Goal: Task Accomplishment & Management: Manage account settings

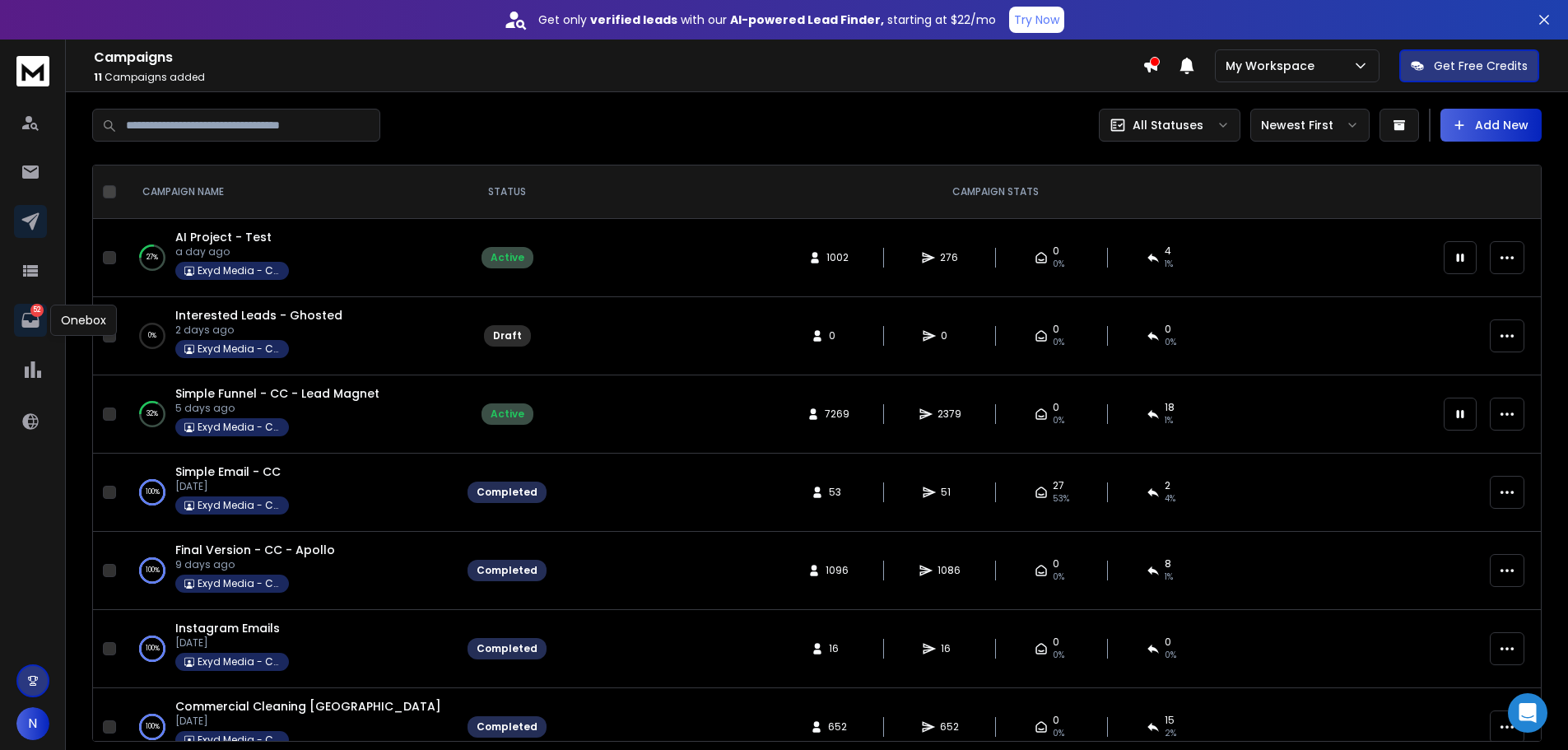
click at [44, 311] on link "52" at bounding box center [30, 320] width 33 height 32
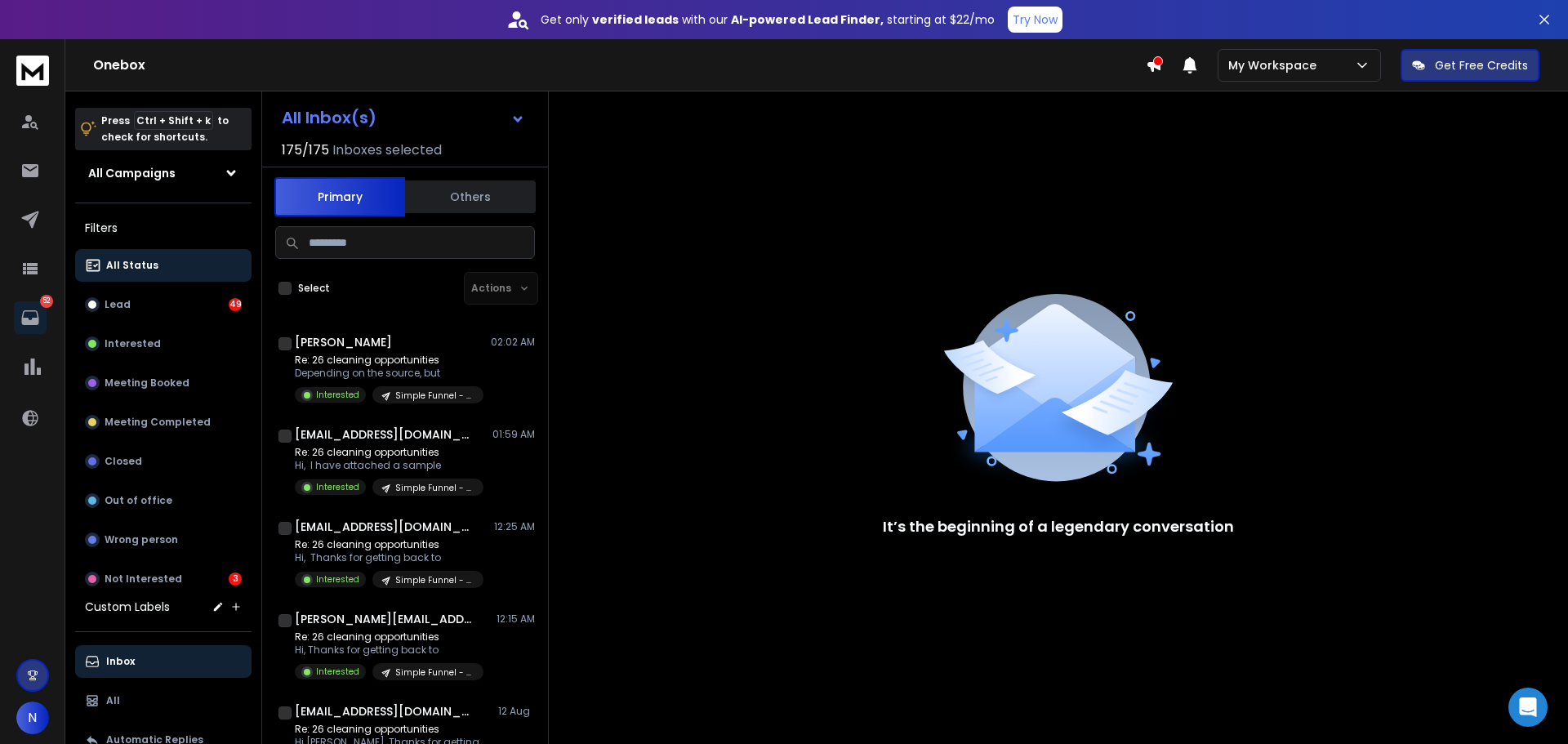
click at [174, 271] on button "All Status" at bounding box center [164, 266] width 176 height 32
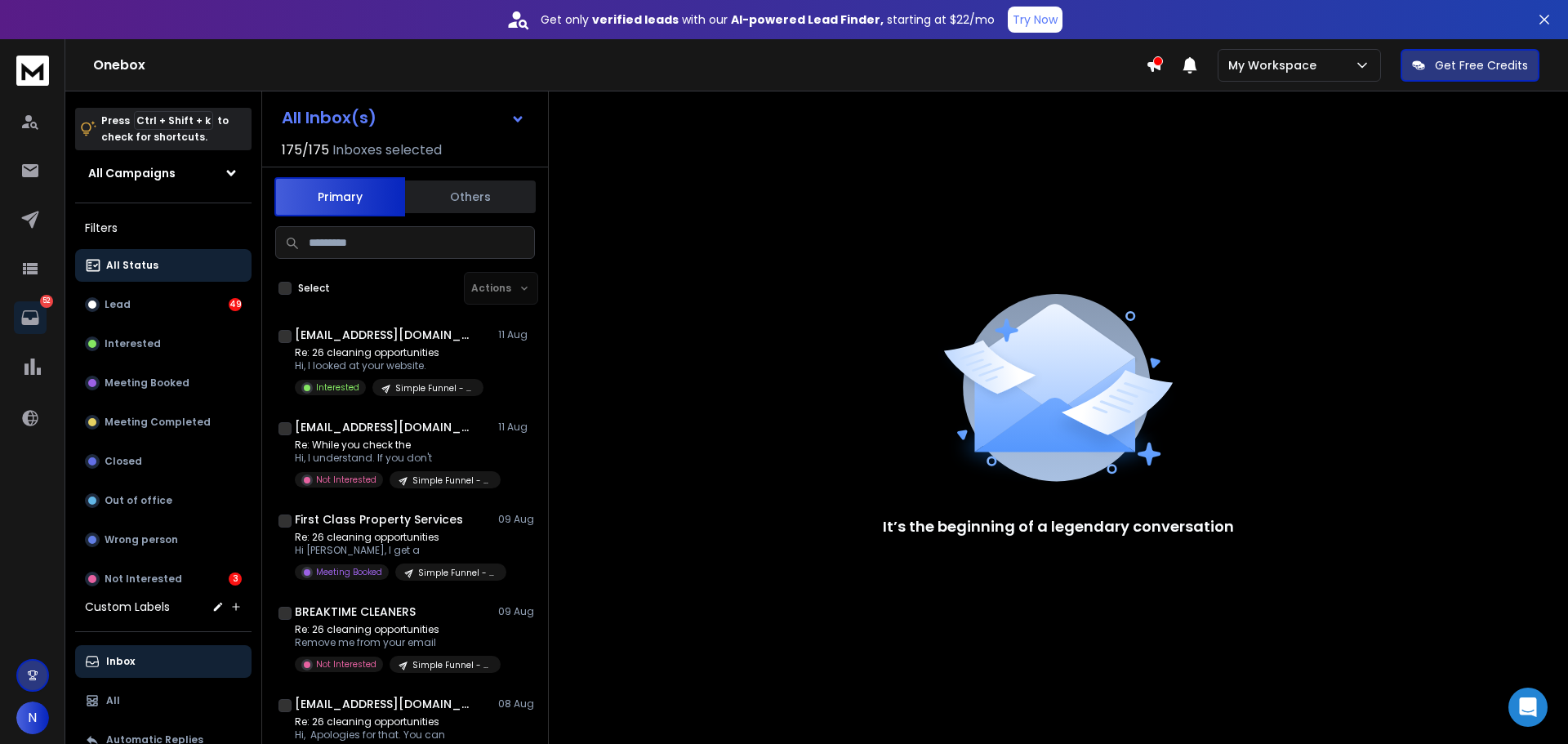
scroll to position [762, 0]
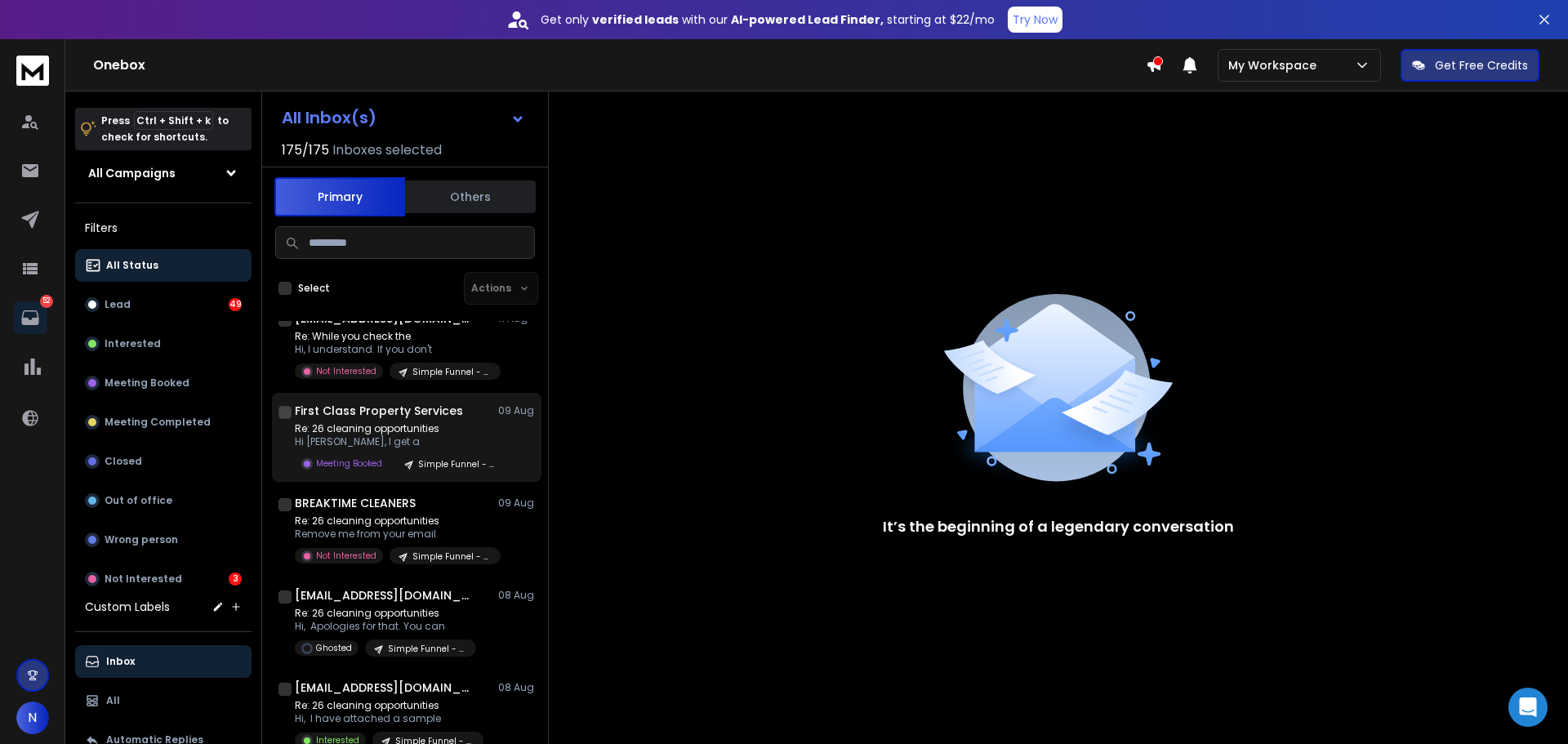
click at [481, 409] on div "First Class Property Services [DATE]" at bounding box center [414, 410] width 240 height 16
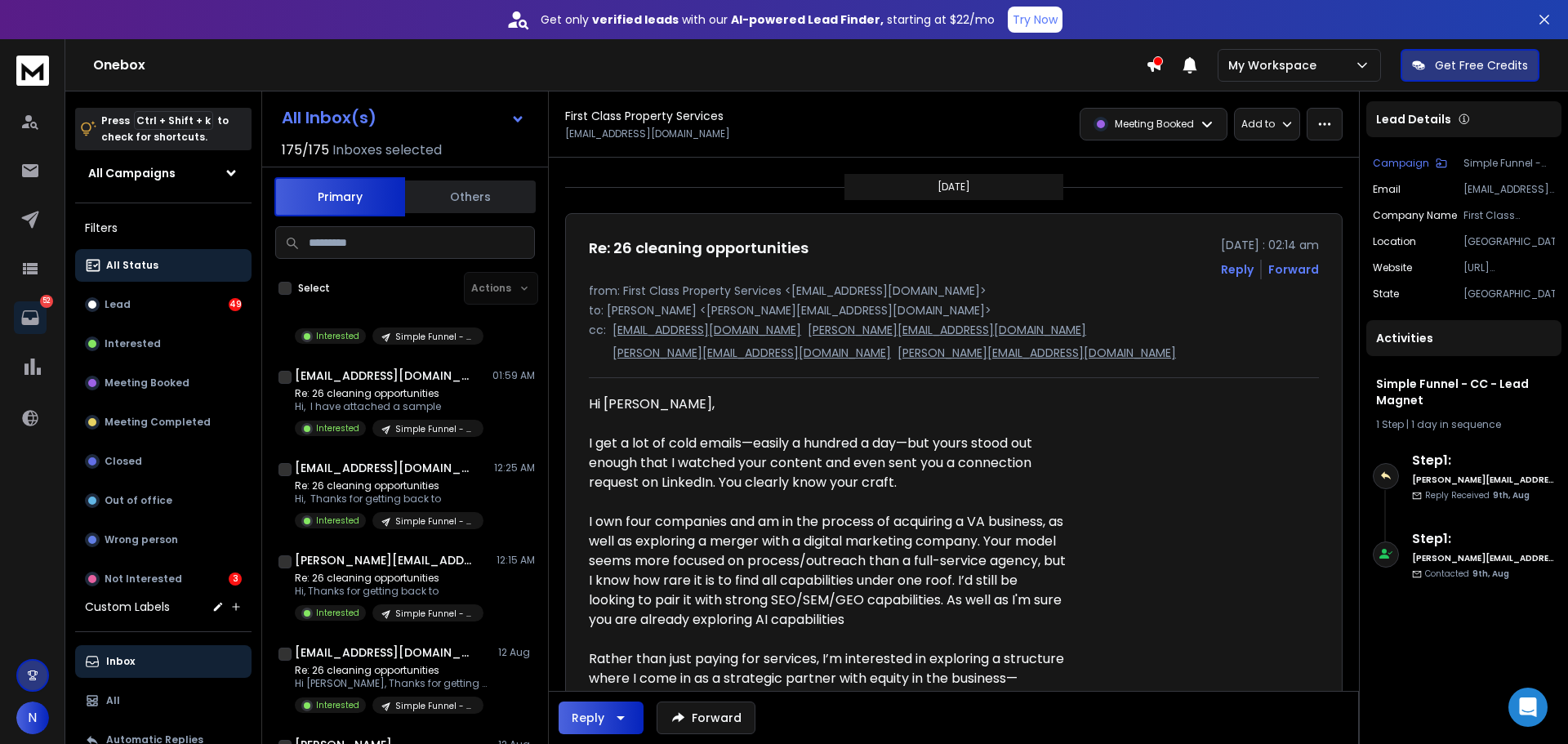
scroll to position [0, 0]
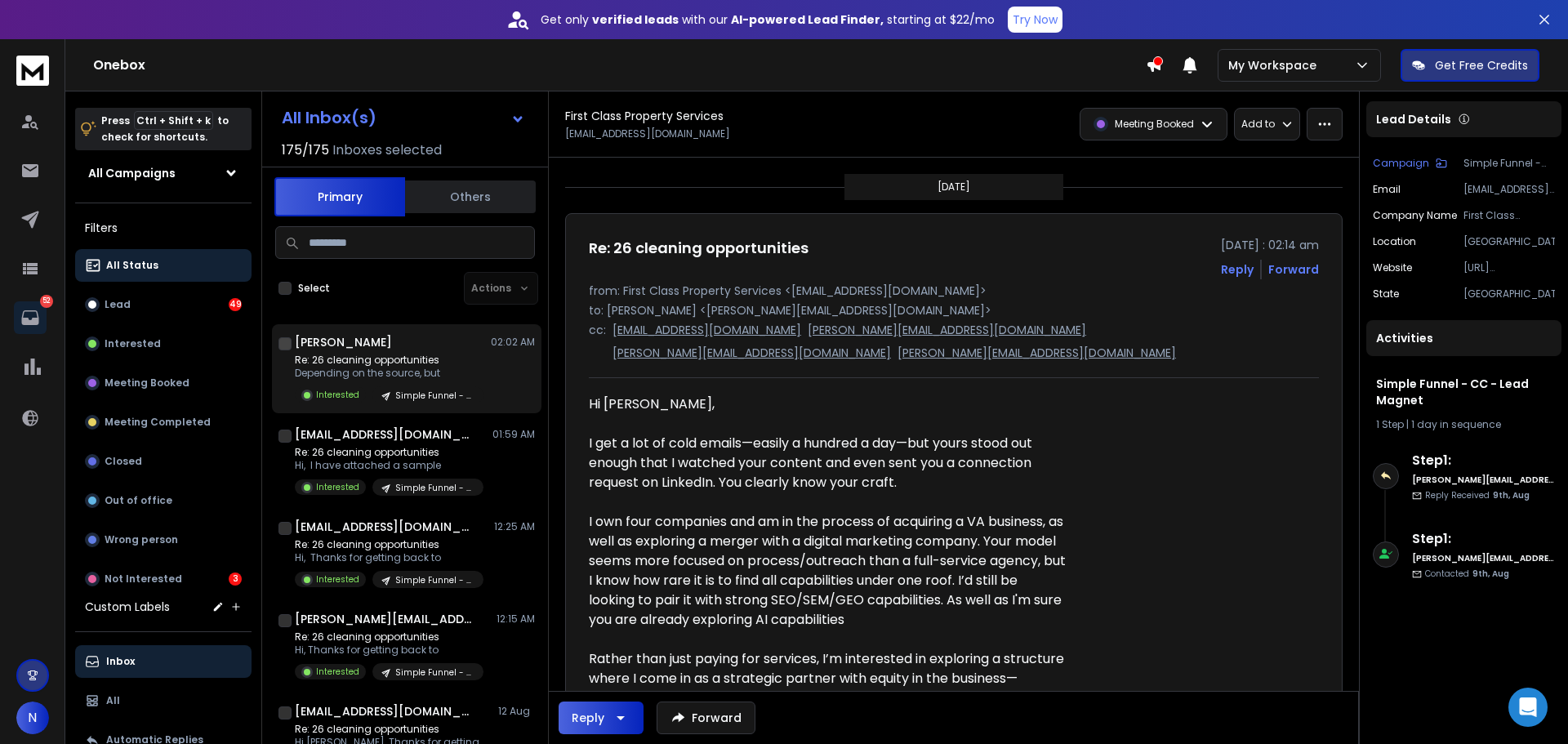
click at [398, 373] on p "Depending on the source, but" at bounding box center [389, 372] width 188 height 13
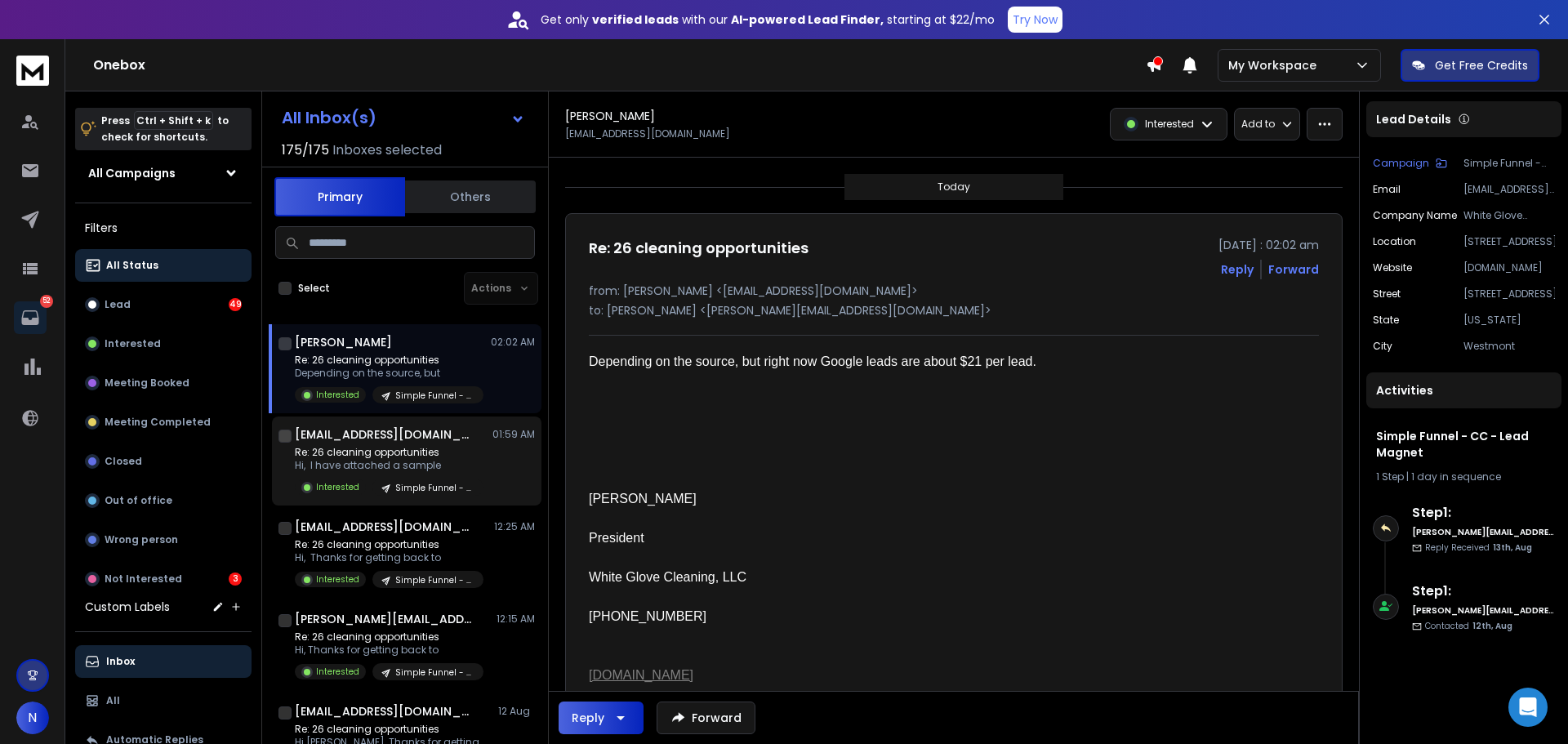
click at [394, 445] on p "Re: 26 cleaning opportunities" at bounding box center [389, 451] width 188 height 13
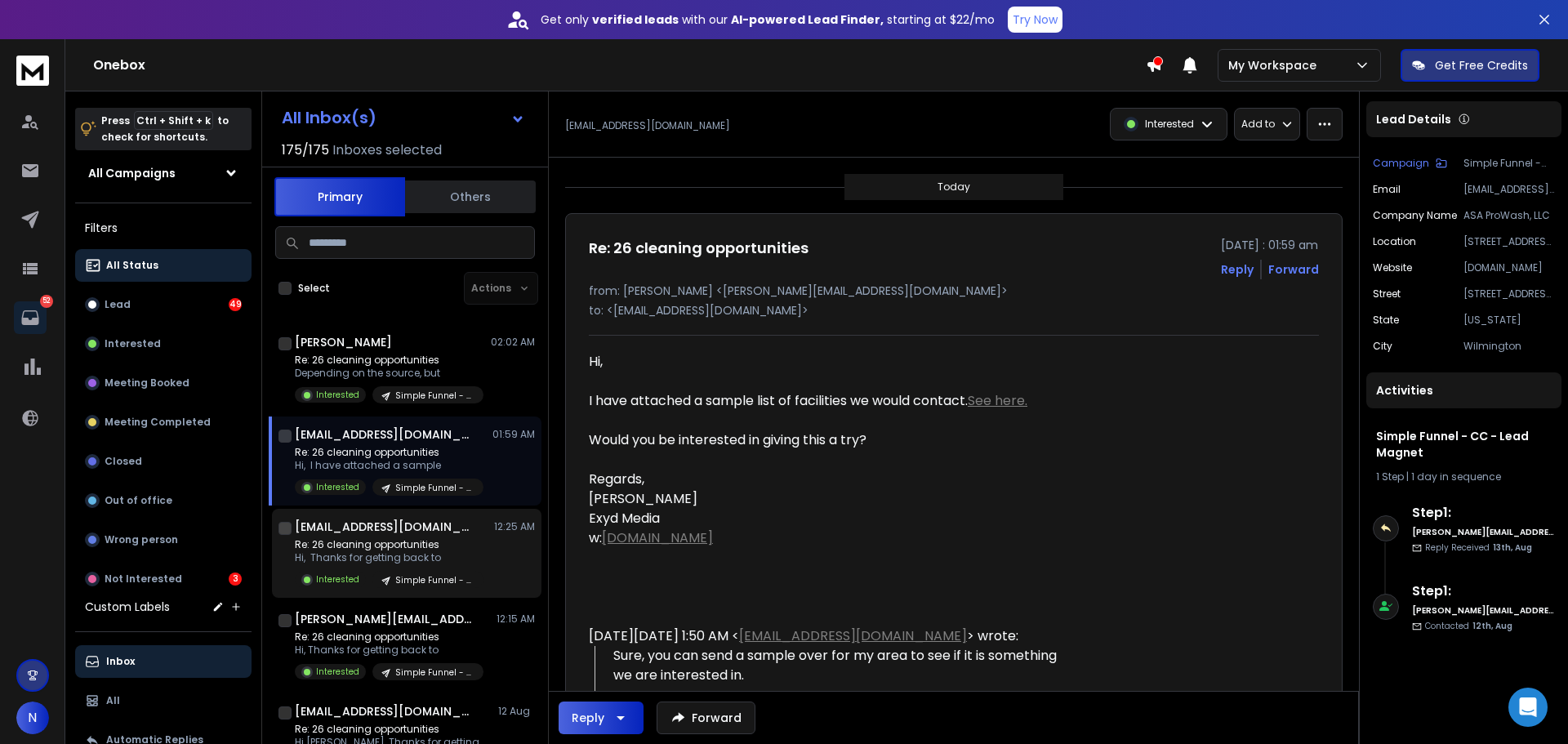
click at [416, 557] on p "Hi, Thanks for getting back to" at bounding box center [389, 557] width 188 height 13
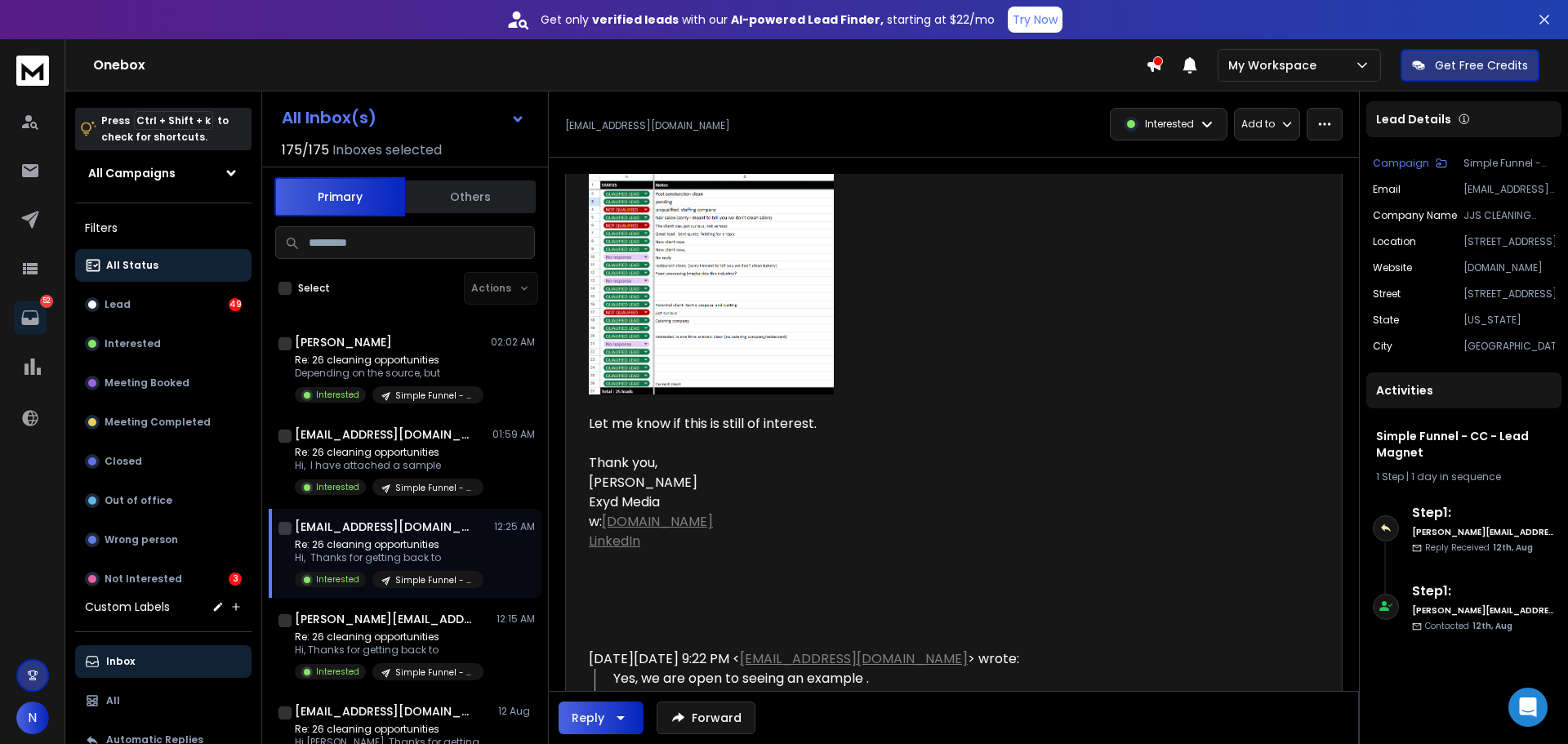
scroll to position [871, 0]
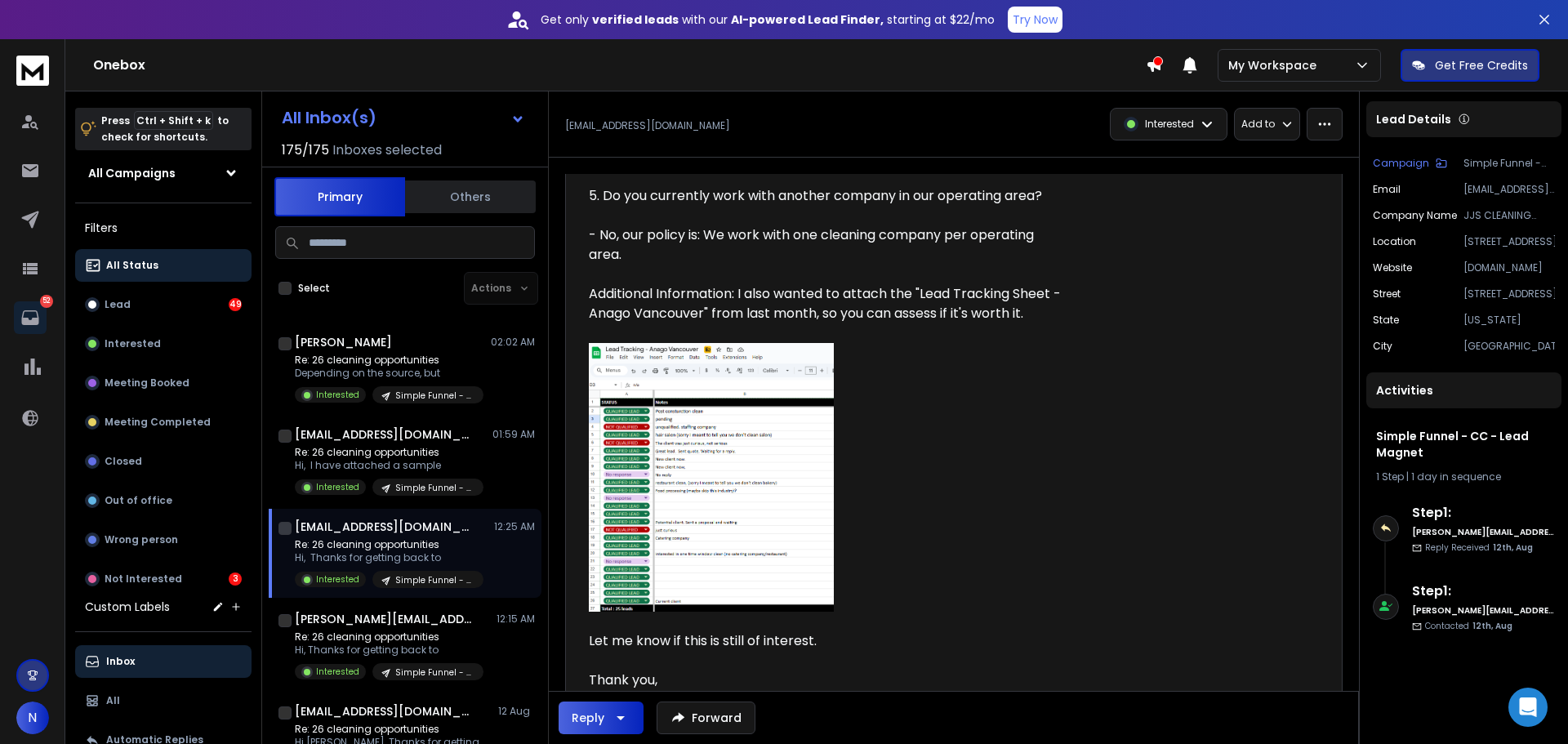
click at [782, 539] on img at bounding box center [711, 477] width 245 height 269
click at [768, 497] on img at bounding box center [711, 477] width 245 height 269
click at [704, 383] on img at bounding box center [711, 477] width 245 height 269
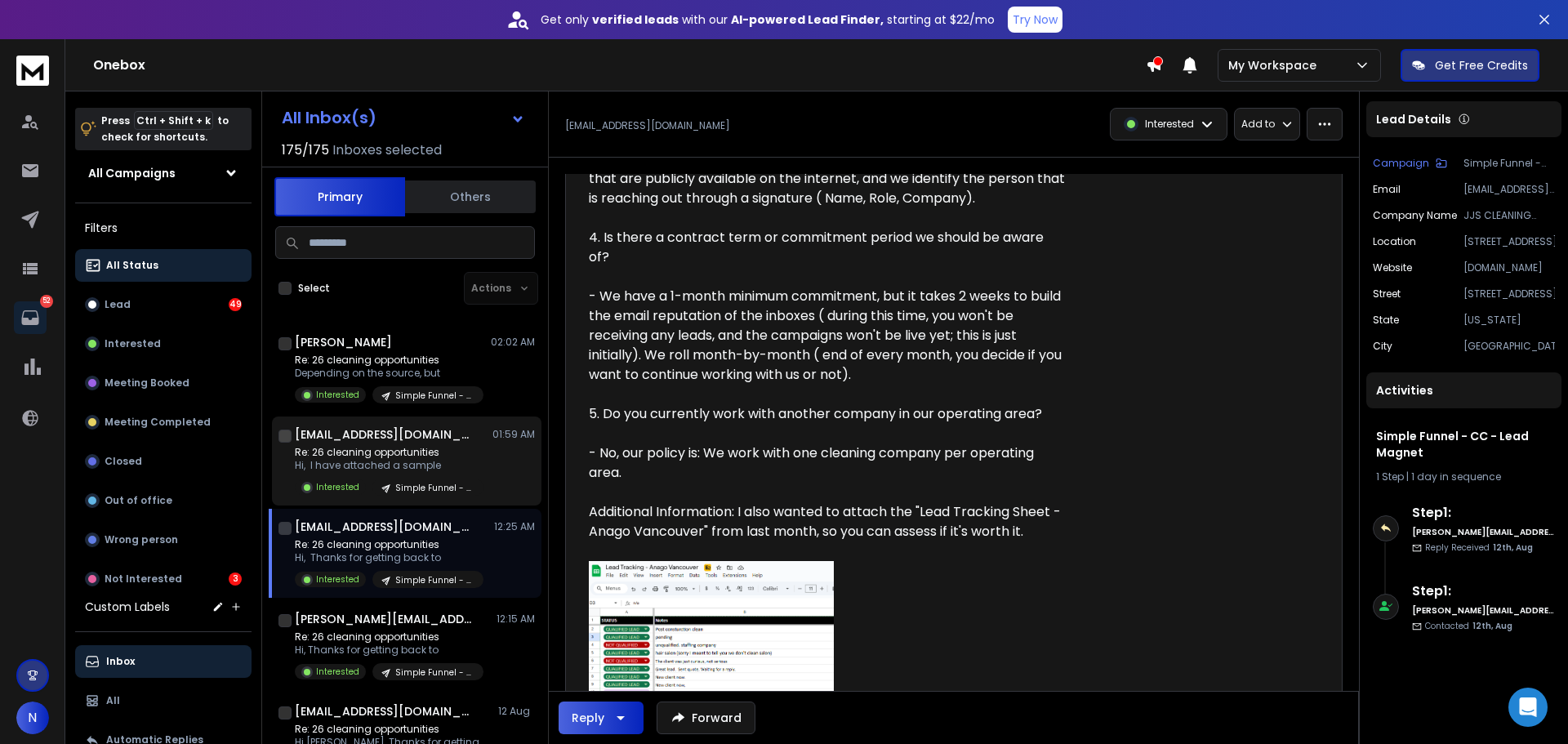
scroll to position [109, 0]
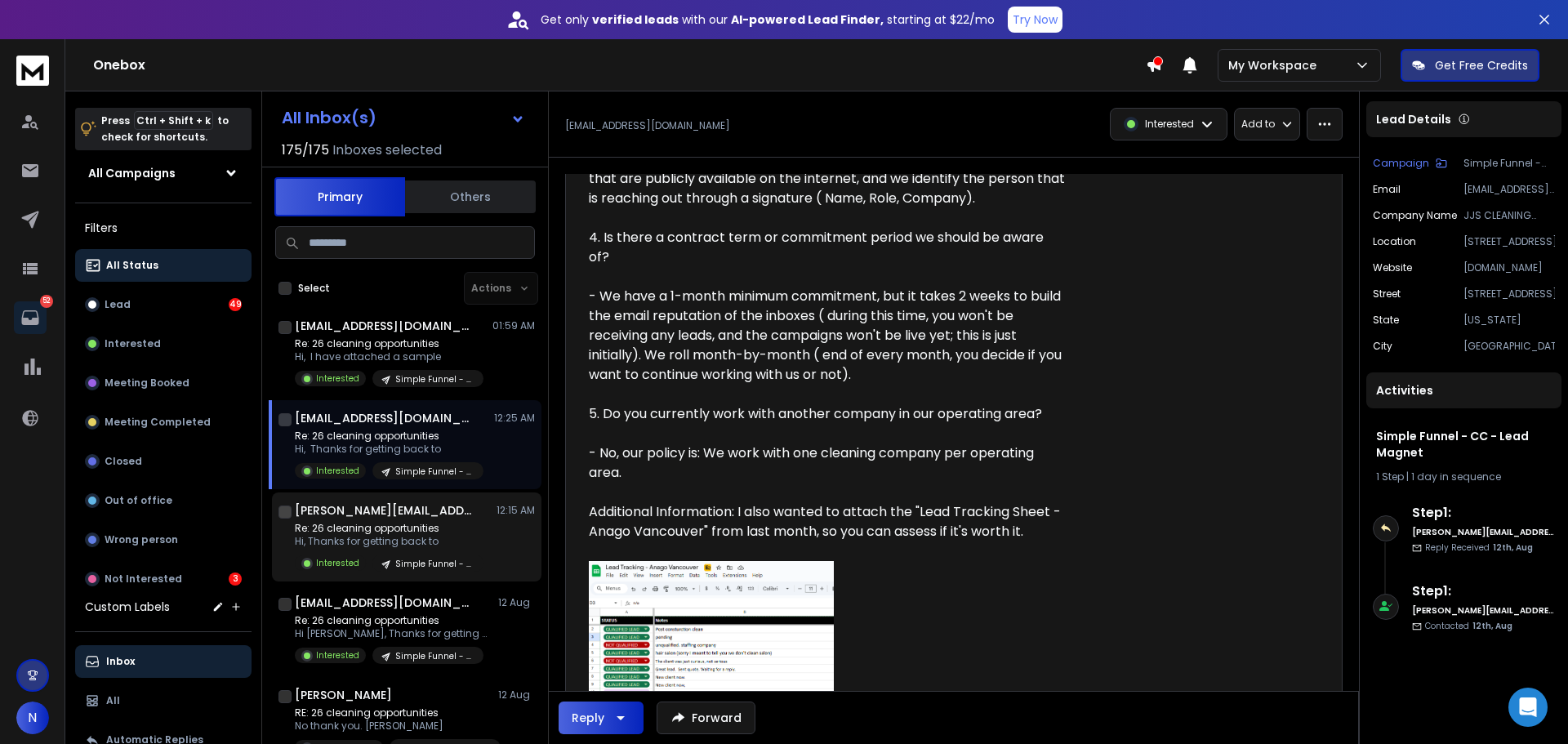
click at [367, 503] on h1 "[PERSON_NAME][EMAIL_ADDRESS][DOMAIN_NAME]" at bounding box center [384, 510] width 180 height 16
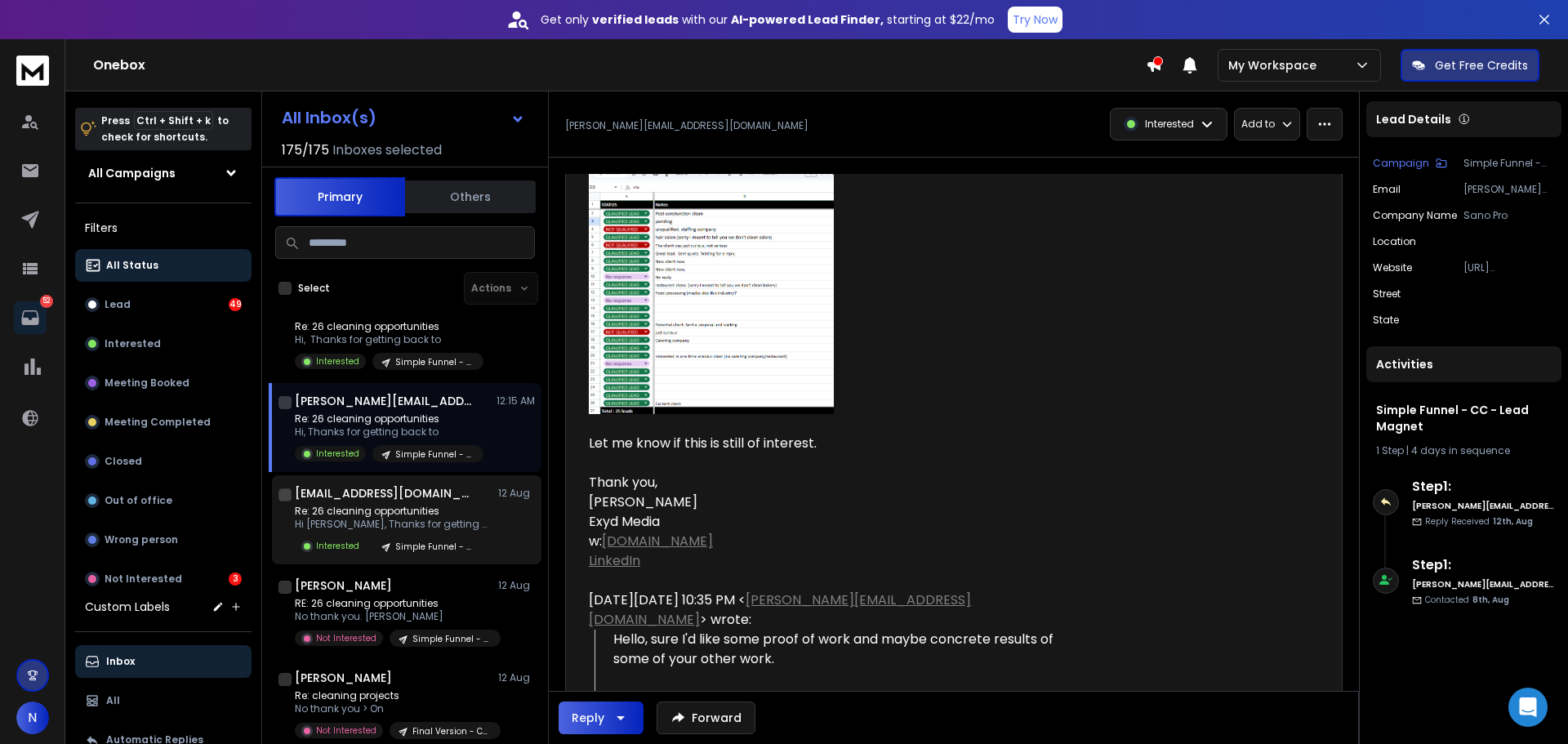
scroll to position [327, 0]
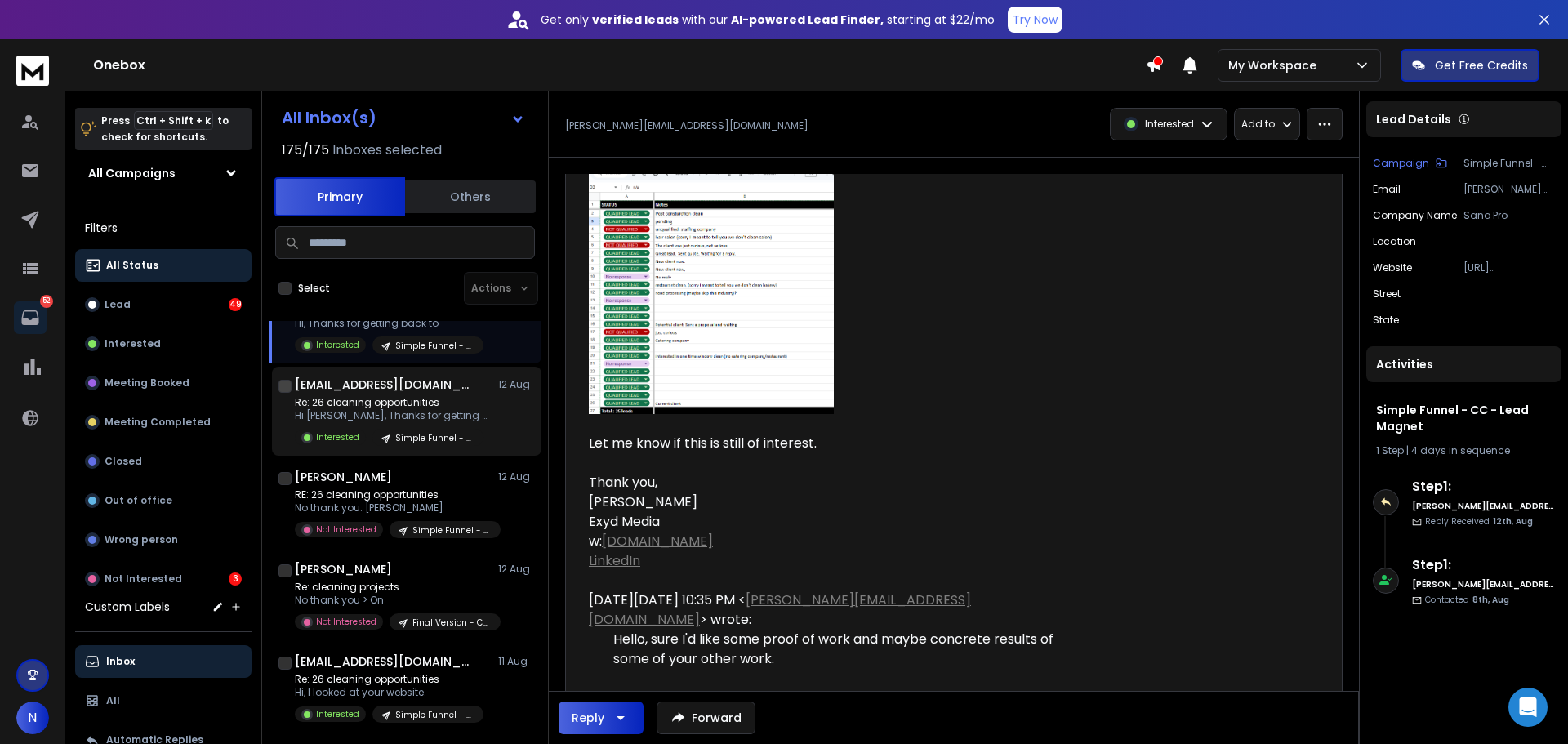
click at [416, 396] on p "Re: 26 cleaning opportunities" at bounding box center [392, 402] width 196 height 13
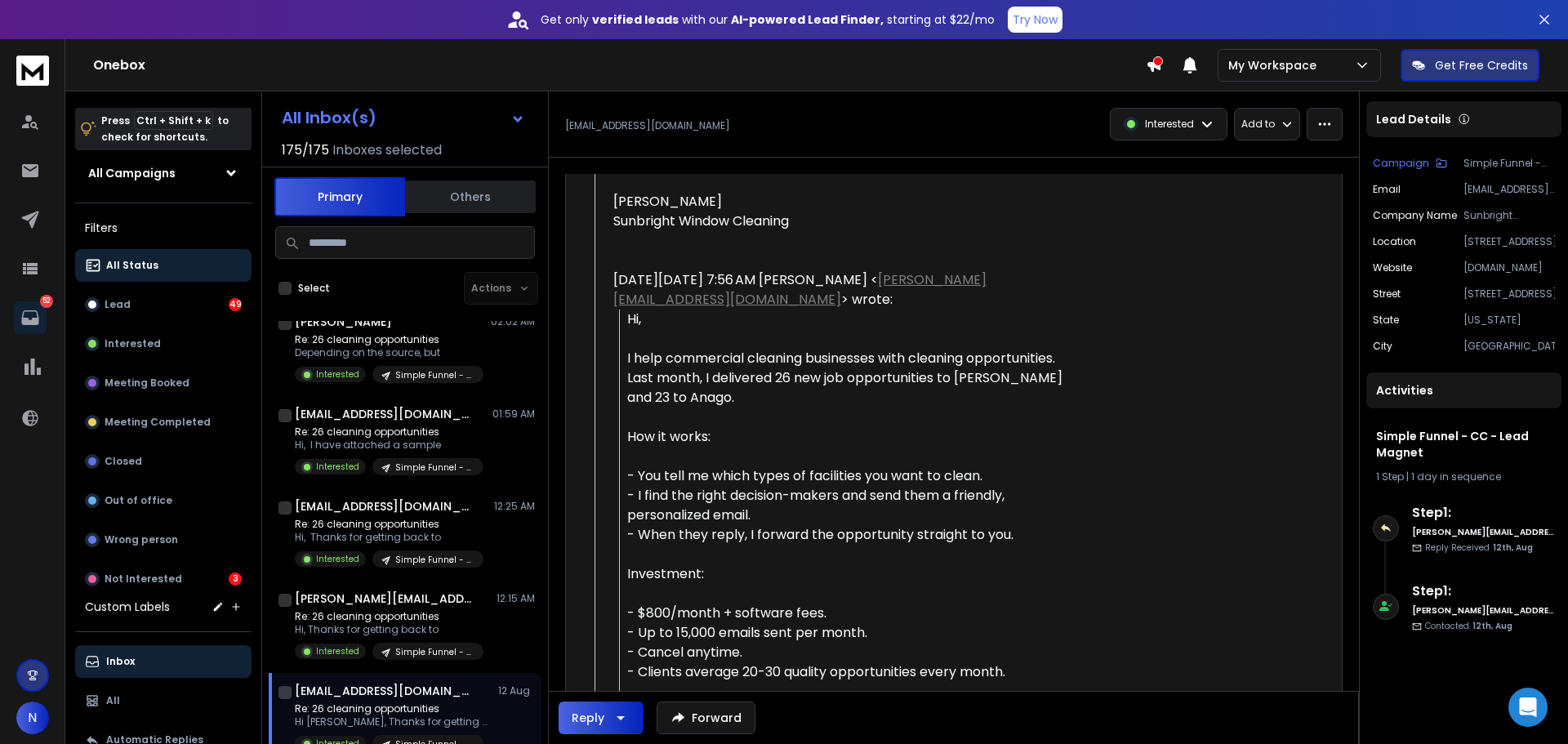
scroll to position [0, 0]
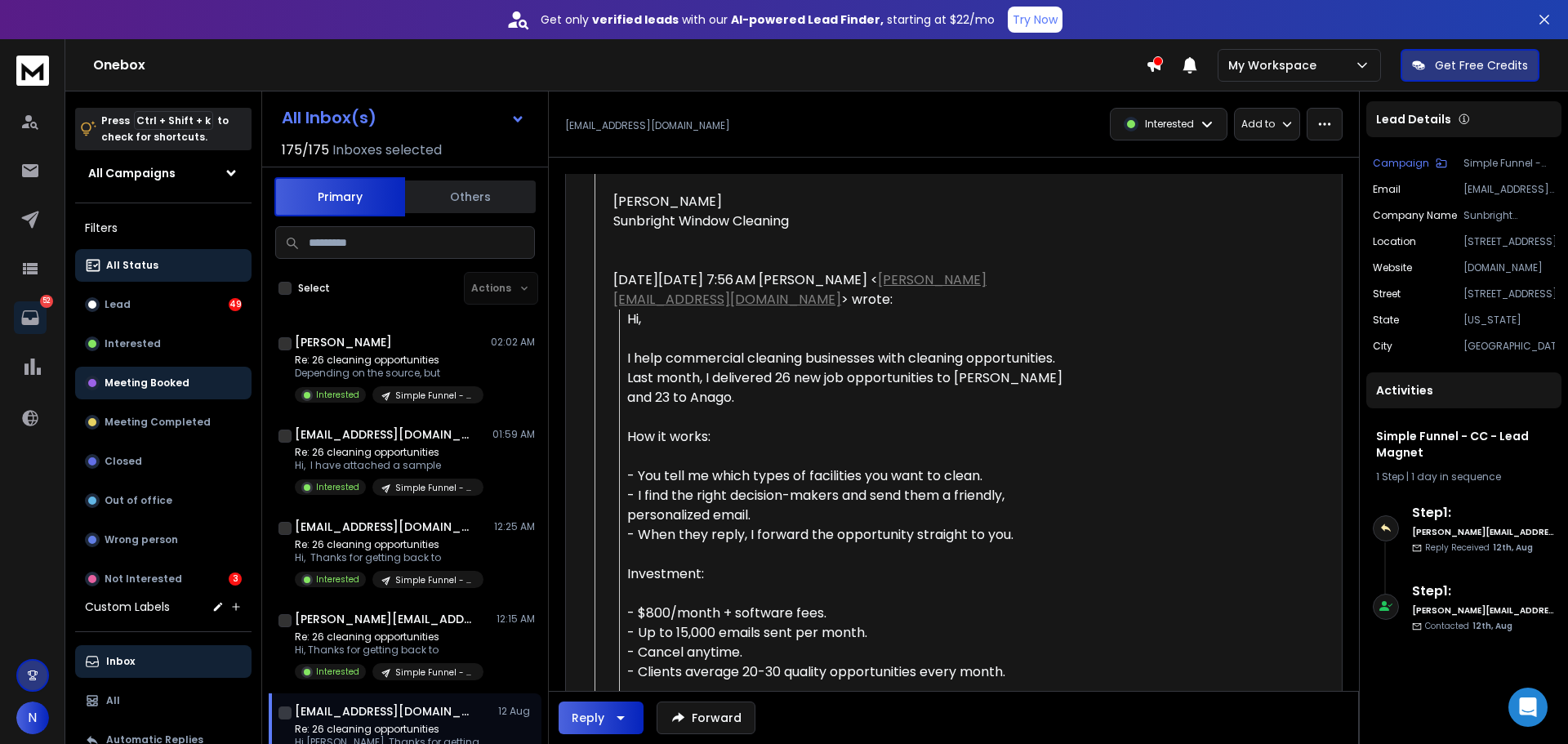
click at [154, 372] on button "Meeting Booked" at bounding box center [164, 383] width 176 height 32
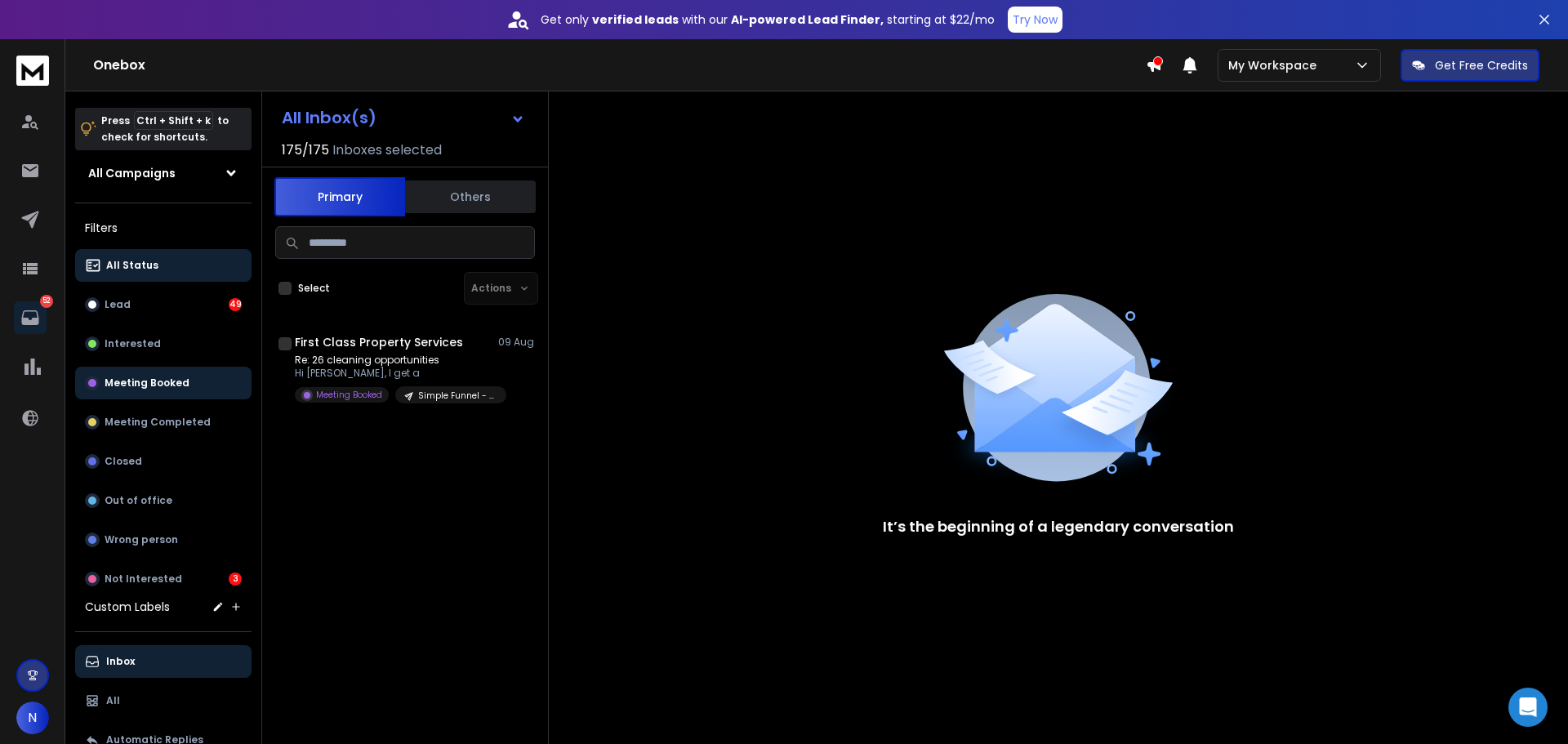
click at [161, 270] on button "All Status" at bounding box center [164, 266] width 176 height 32
